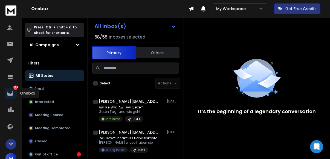
click at [140, 57] on button "Others" at bounding box center [158, 53] width 44 height 12
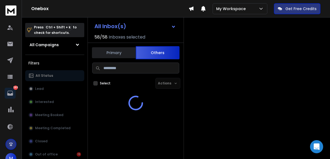
click at [140, 57] on button "Others" at bounding box center [158, 52] width 44 height 13
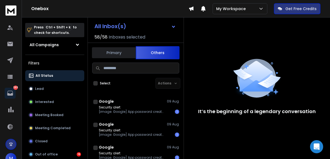
click at [132, 52] on button "Primary" at bounding box center [114, 53] width 44 height 12
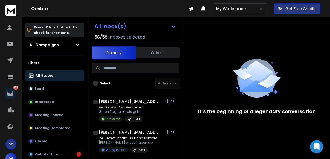
click at [141, 54] on button "Others" at bounding box center [158, 53] width 44 height 12
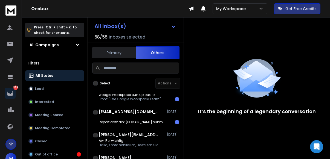
scroll to position [216, 0]
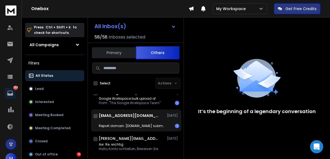
click at [164, 121] on div "Report domain: [DOMAIN_NAME] submitter: [DOMAIN_NAME] 1" at bounding box center [139, 124] width 81 height 9
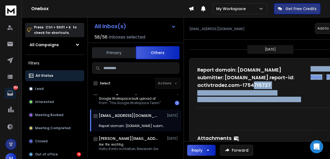
drag, startPoint x: 239, startPoint y: 88, endPoint x: 246, endPoint y: 110, distance: 23.4
click at [246, 110] on div "Report domain: [DOMAIN_NAME] submitter: [DOMAIN_NAME] report-id: activtradez.co…" at bounding box center [270, 114] width 146 height 96
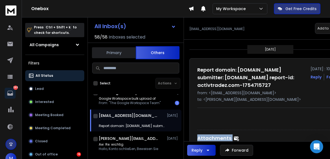
drag, startPoint x: 257, startPoint y: 133, endPoint x: 288, endPoint y: 158, distance: 39.3
click at [288, 158] on div "[EMAIL_ADDRESS][DOMAIN_NAME] Add to [DATE] Report domain: [DOMAIN_NAME] submitt…" at bounding box center [270, 97] width 173 height 159
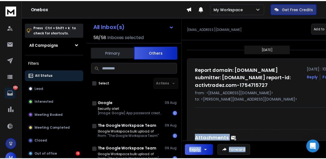
scroll to position [92, 0]
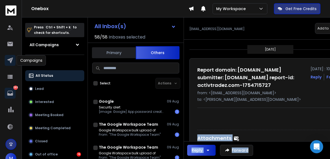
click at [12, 57] on icon at bounding box center [10, 60] width 7 height 7
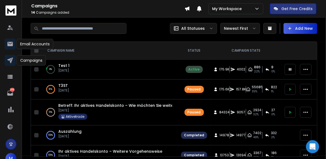
click at [5, 44] on link at bounding box center [10, 44] width 11 height 11
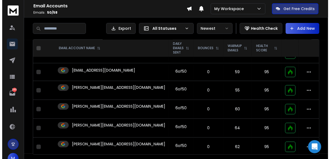
scroll to position [517, 0]
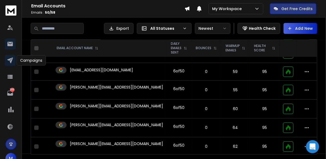
click at [10, 58] on icon at bounding box center [10, 60] width 7 height 7
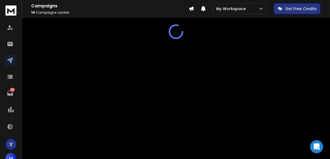
click at [10, 58] on icon at bounding box center [10, 60] width 7 height 7
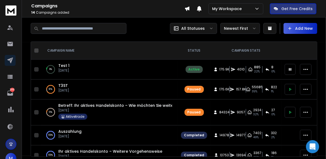
click at [67, 70] on p "[DATE]" at bounding box center [63, 70] width 11 height 4
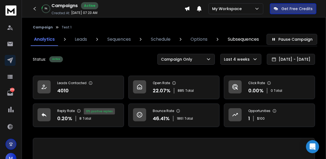
click at [227, 40] on link "Subsequences" at bounding box center [244, 39] width 38 height 13
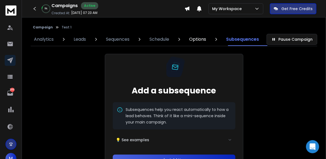
click at [199, 33] on link "Options" at bounding box center [198, 39] width 24 height 13
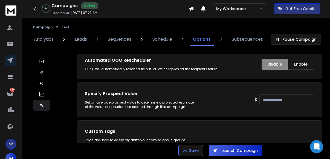
scroll to position [1015, 0]
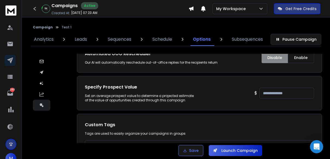
click at [197, 44] on link "Options" at bounding box center [202, 39] width 24 height 13
click at [210, 37] on p "Options" at bounding box center [202, 39] width 18 height 7
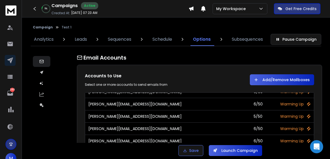
scroll to position [170, 0]
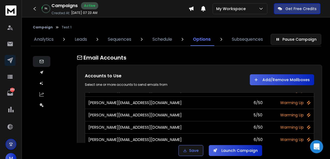
click at [197, 44] on link "Options" at bounding box center [202, 39] width 24 height 13
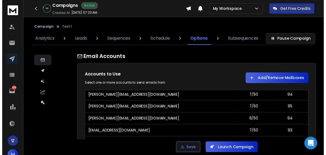
scroll to position [0, 0]
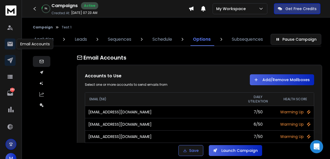
click at [9, 41] on icon at bounding box center [10, 44] width 7 height 7
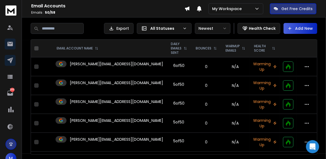
click at [7, 62] on icon at bounding box center [10, 60] width 7 height 7
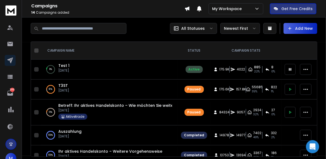
click at [70, 67] on h1 "Test 1" at bounding box center [63, 65] width 11 height 5
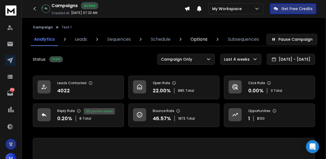
click at [197, 44] on link "Options" at bounding box center [200, 39] width 24 height 13
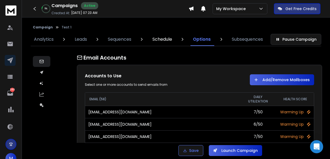
click at [152, 41] on link "Schedule" at bounding box center [162, 39] width 26 height 13
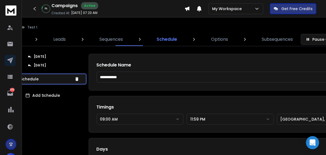
scroll to position [0, 3]
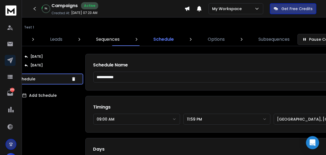
click at [120, 41] on p "Sequences" at bounding box center [108, 39] width 24 height 7
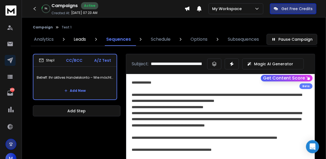
click at [80, 37] on p "Leads" at bounding box center [80, 39] width 12 height 7
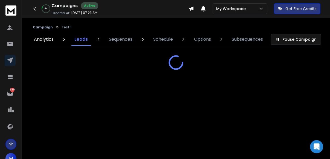
click at [51, 38] on p "Analytics" at bounding box center [44, 39] width 20 height 7
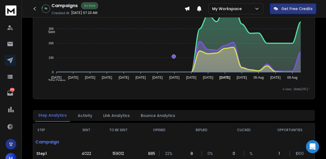
scroll to position [169, 0]
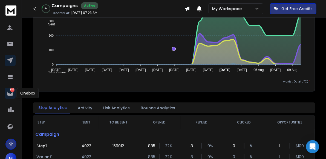
click at [6, 92] on link "389" at bounding box center [10, 93] width 11 height 11
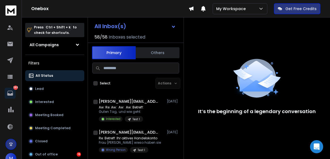
click at [149, 51] on button "Others" at bounding box center [158, 53] width 44 height 12
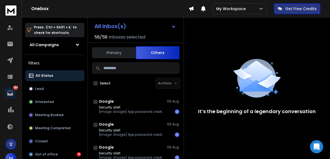
drag, startPoint x: 184, startPoint y: 99, endPoint x: 185, endPoint y: 112, distance: 12.9
click at [185, 112] on div "It’s the beginning of a legendary conversation" at bounding box center [257, 86] width 146 height 136
